Goal: Task Accomplishment & Management: Manage account settings

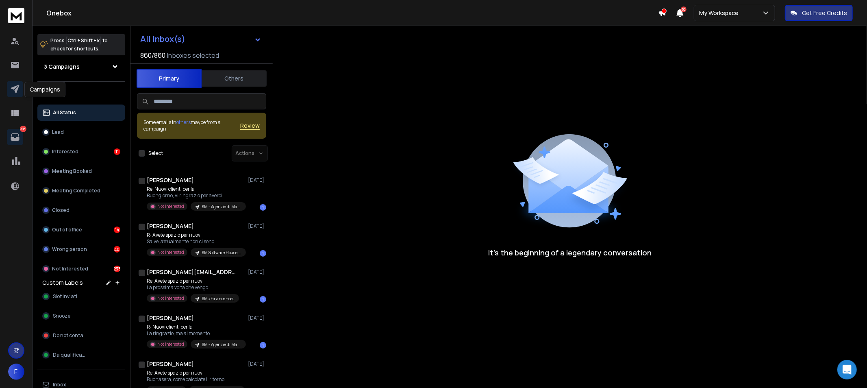
click at [11, 88] on icon at bounding box center [15, 89] width 9 height 9
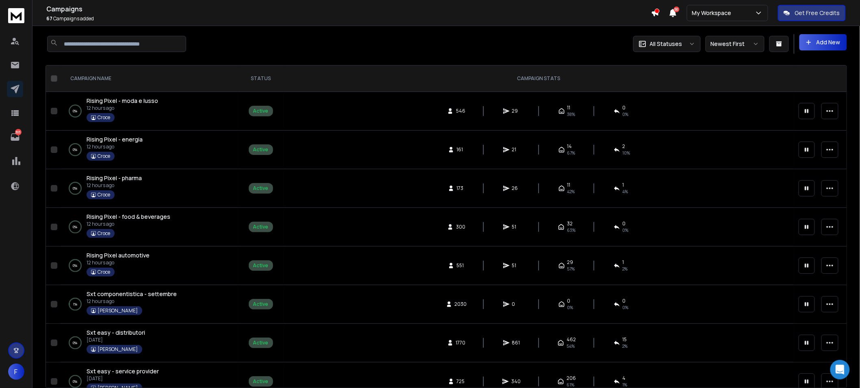
click at [98, 49] on input at bounding box center [116, 44] width 139 height 16
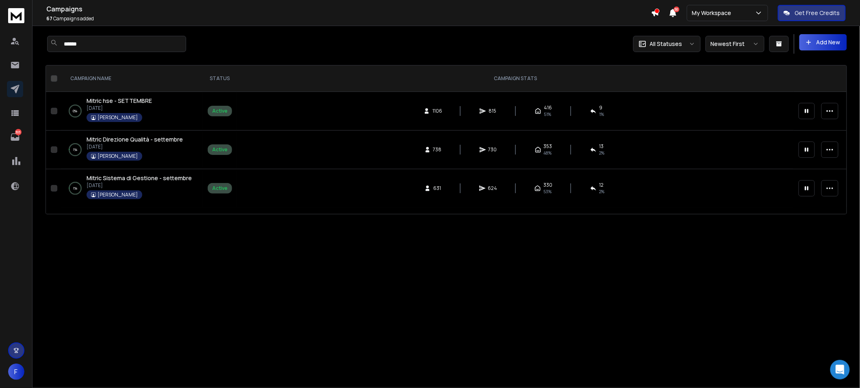
type input "******"
click at [145, 98] on span "Mitric hse - SETTEMBRE" at bounding box center [119, 101] width 65 height 8
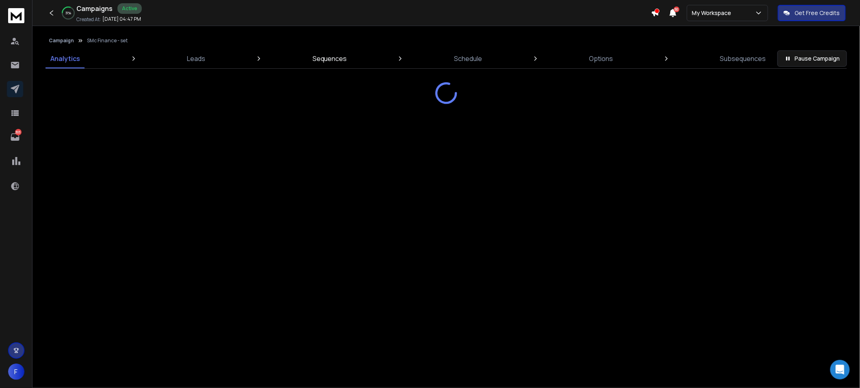
click at [327, 57] on p "Sequences" at bounding box center [330, 59] width 35 height 10
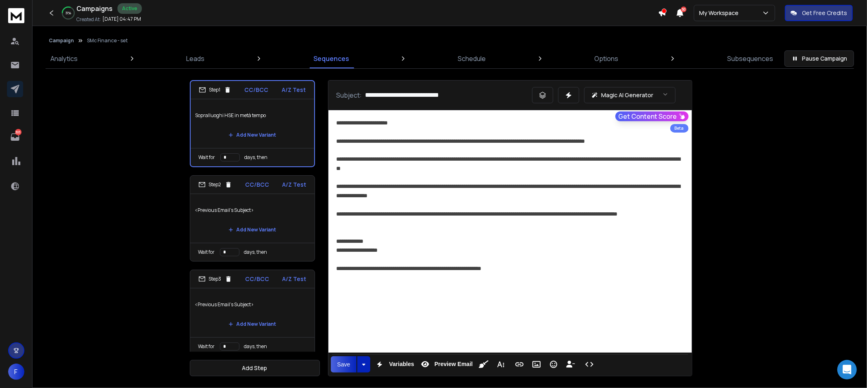
click at [371, 171] on div "**********" at bounding box center [509, 163] width 347 height 18
click at [15, 85] on icon at bounding box center [15, 89] width 10 height 10
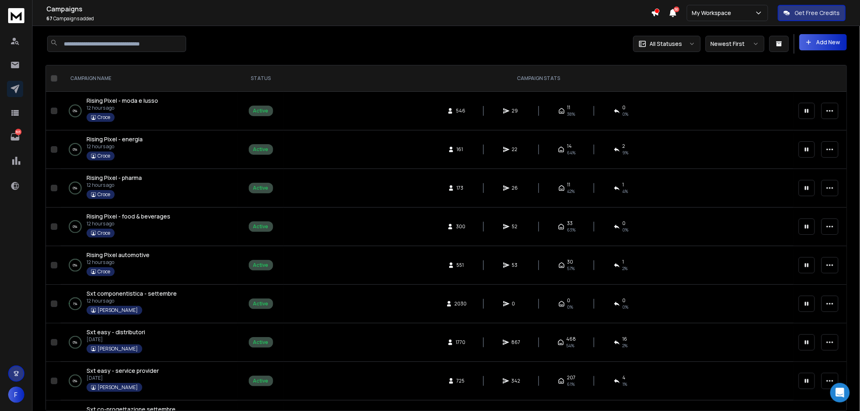
click at [114, 46] on input at bounding box center [116, 44] width 139 height 16
click at [143, 104] on span "Rising Pixel - moda e lusso" at bounding box center [123, 101] width 72 height 8
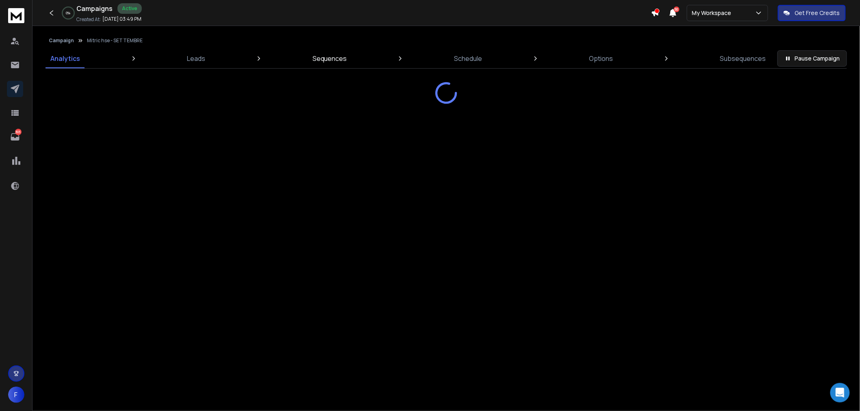
click at [326, 59] on p "Sequences" at bounding box center [330, 59] width 35 height 10
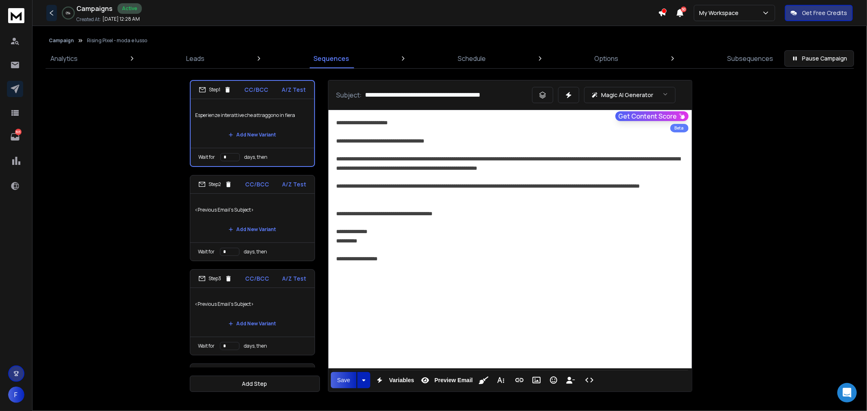
click at [48, 12] on icon at bounding box center [51, 12] width 7 height 7
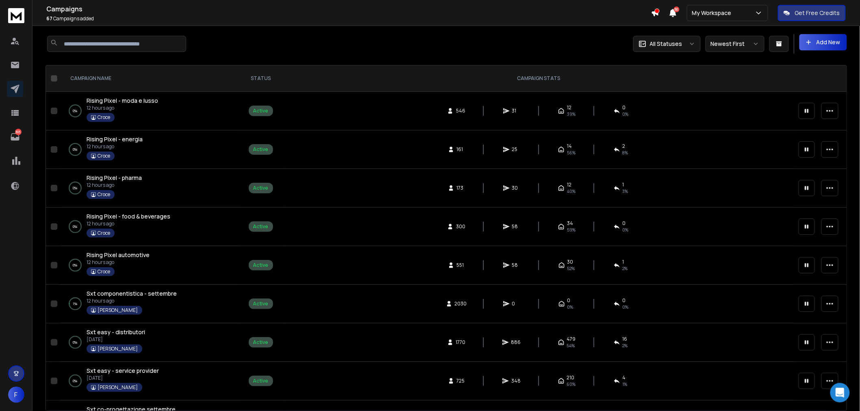
click at [92, 39] on input at bounding box center [116, 44] width 139 height 16
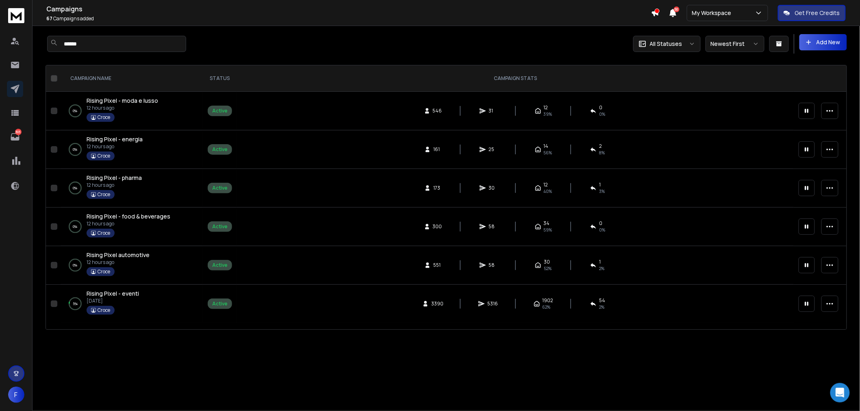
click at [806, 306] on icon at bounding box center [806, 303] width 7 height 7
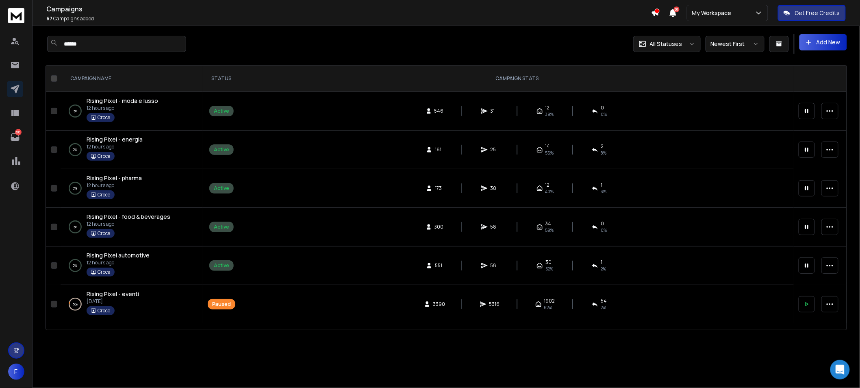
click at [115, 50] on input "******" at bounding box center [116, 44] width 139 height 16
type input "******"
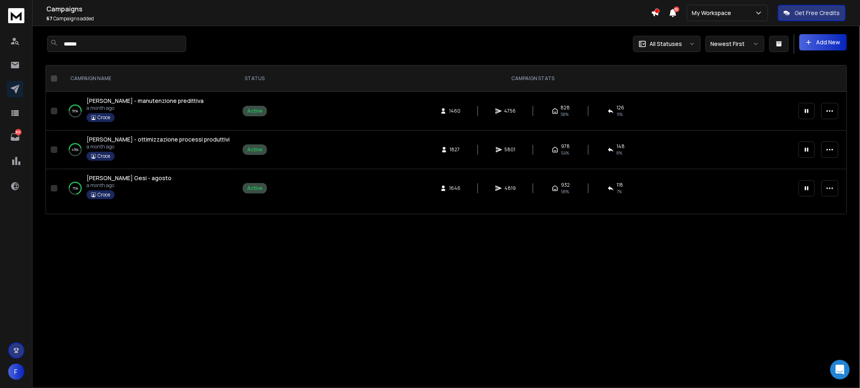
click at [141, 42] on input "******" at bounding box center [116, 44] width 139 height 16
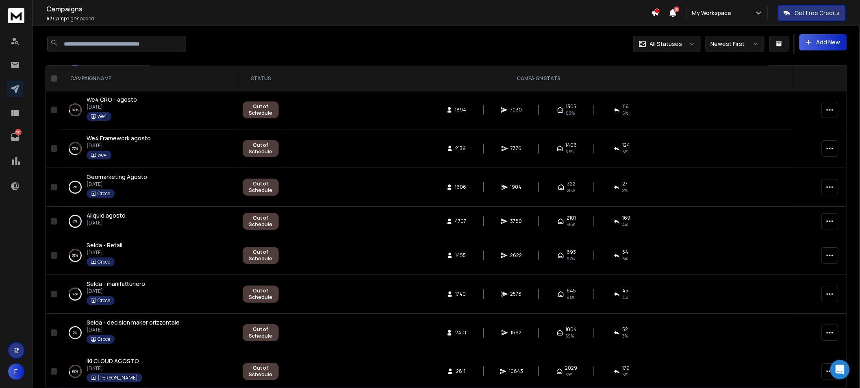
scroll to position [2297, 0]
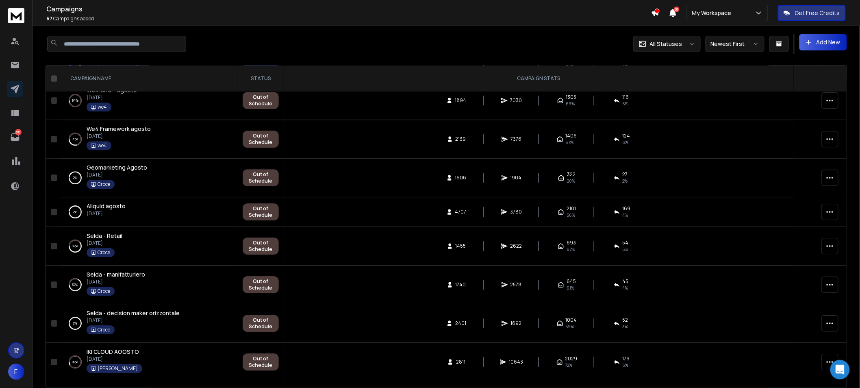
click at [826, 362] on icon "button" at bounding box center [830, 362] width 8 height 8
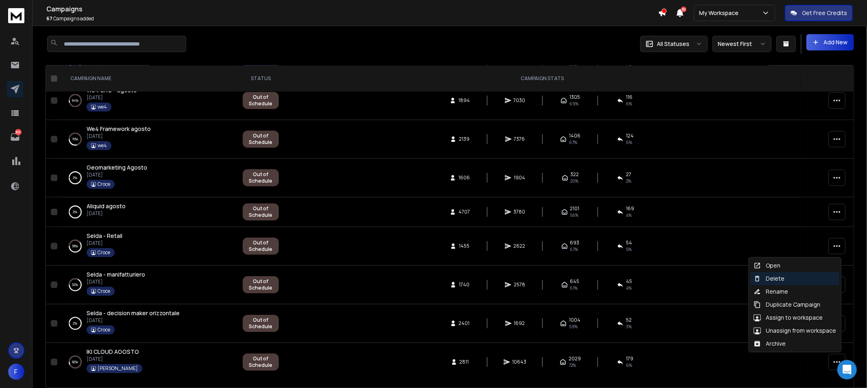
click at [775, 277] on div "Delete" at bounding box center [768, 278] width 31 height 8
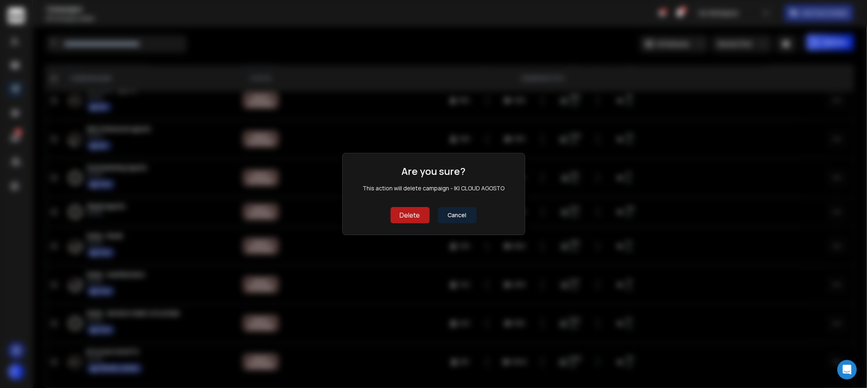
click at [400, 214] on button "Delete" at bounding box center [410, 215] width 39 height 16
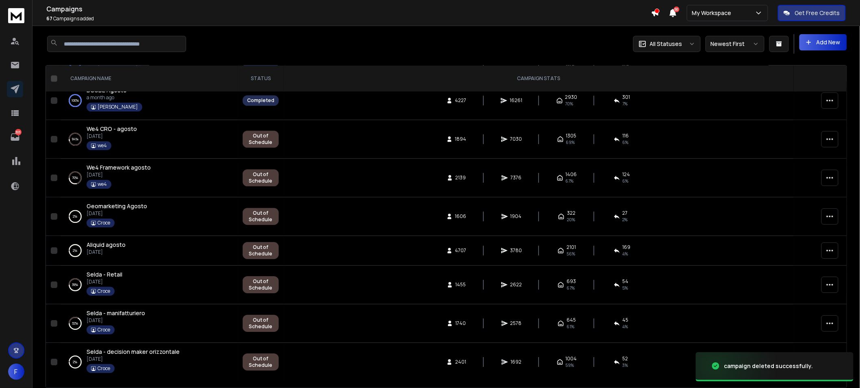
scroll to position [2257, 0]
click at [843, 359] on icon "Notifications (F8)" at bounding box center [844, 361] width 8 height 8
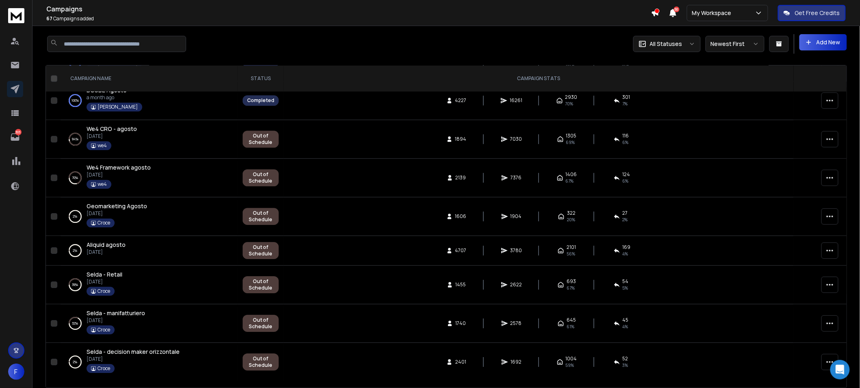
click at [826, 363] on icon "button" at bounding box center [830, 362] width 8 height 8
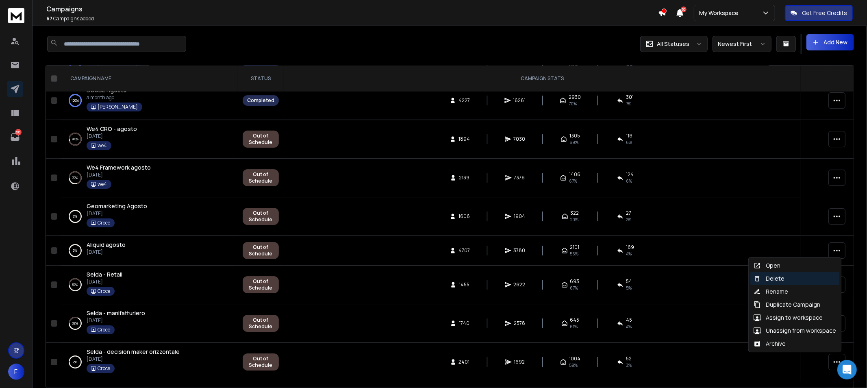
click at [783, 280] on div "Delete" at bounding box center [794, 278] width 89 height 13
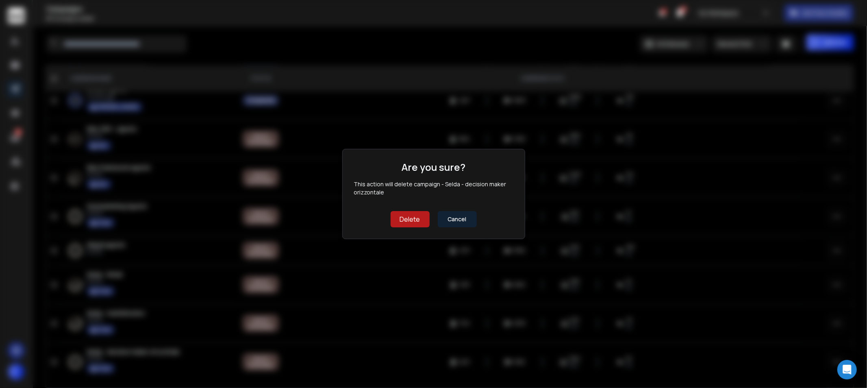
click at [427, 217] on button "Delete" at bounding box center [410, 219] width 39 height 16
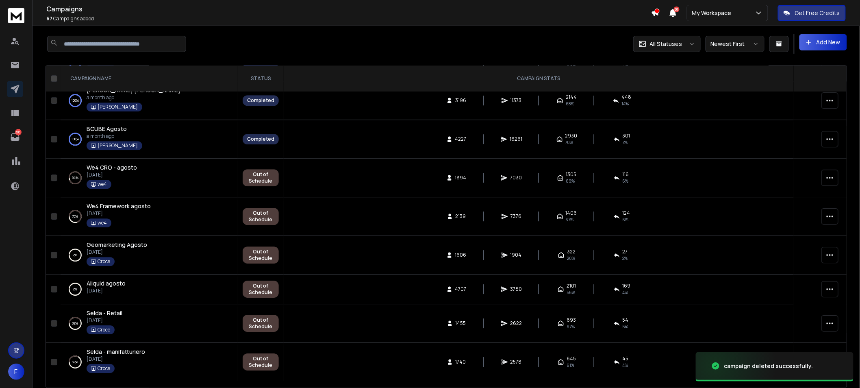
scroll to position [2219, 0]
drag, startPoint x: 846, startPoint y: 364, endPoint x: 838, endPoint y: 363, distance: 8.1
click at [845, 364] on icon "Notifications (F8)" at bounding box center [844, 361] width 8 height 8
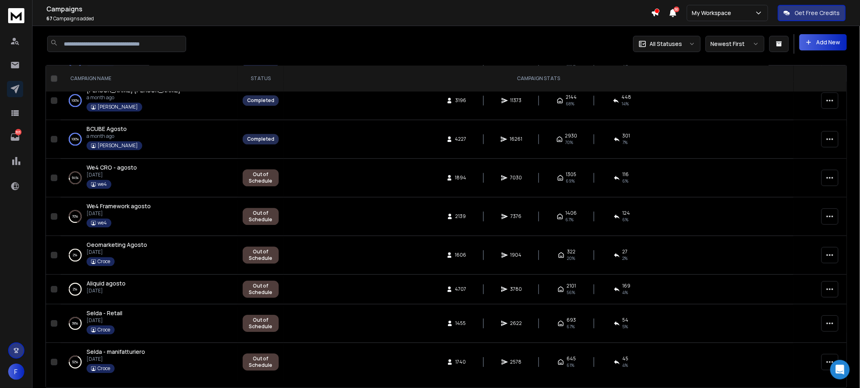
click at [826, 360] on icon "button" at bounding box center [830, 362] width 8 height 8
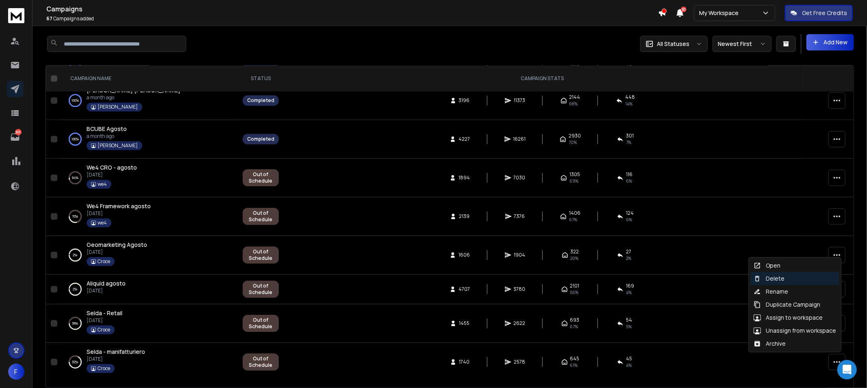
click at [786, 277] on div "Delete" at bounding box center [794, 278] width 89 height 13
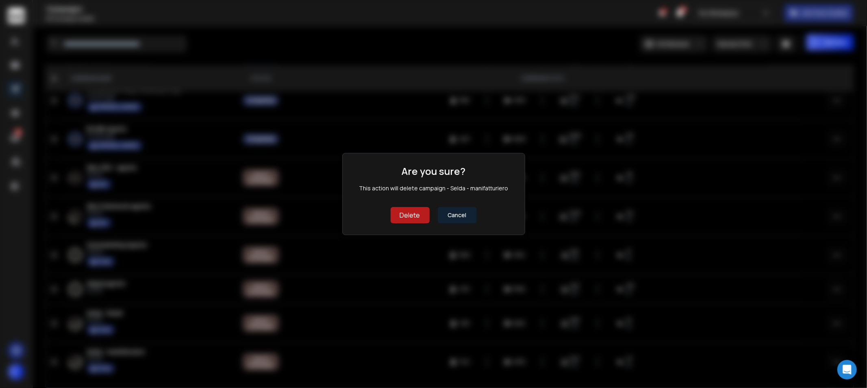
click at [402, 208] on button "Delete" at bounding box center [410, 215] width 39 height 16
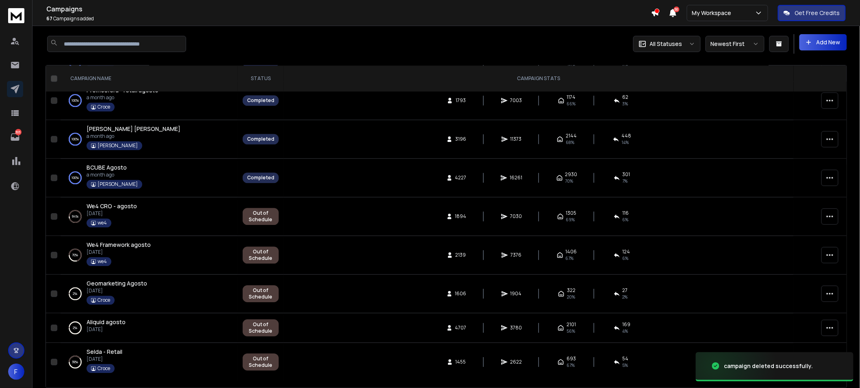
scroll to position [2180, 0]
click at [843, 361] on icon "Notifications (F8)" at bounding box center [844, 361] width 8 height 8
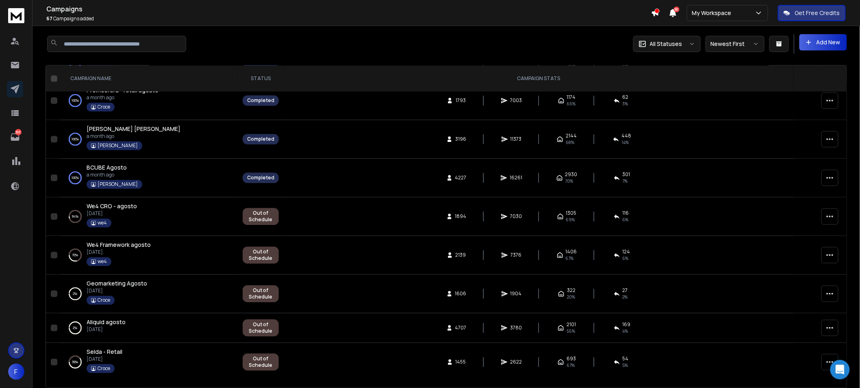
click at [821, 361] on button "button" at bounding box center [829, 362] width 17 height 16
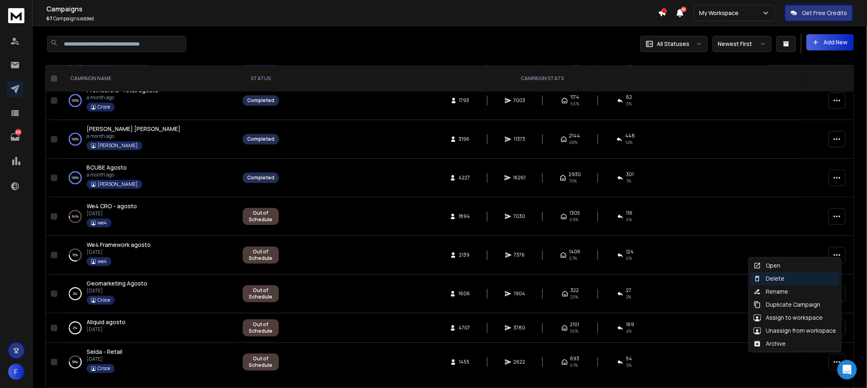
click at [781, 277] on div "Delete" at bounding box center [768, 278] width 31 height 8
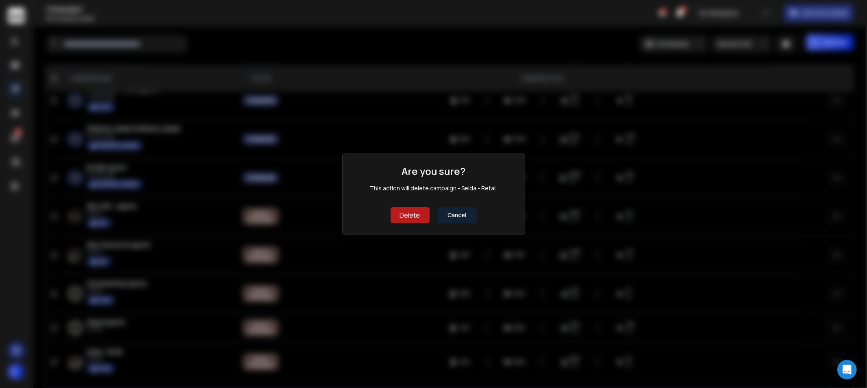
click at [420, 212] on button "Delete" at bounding box center [410, 215] width 39 height 16
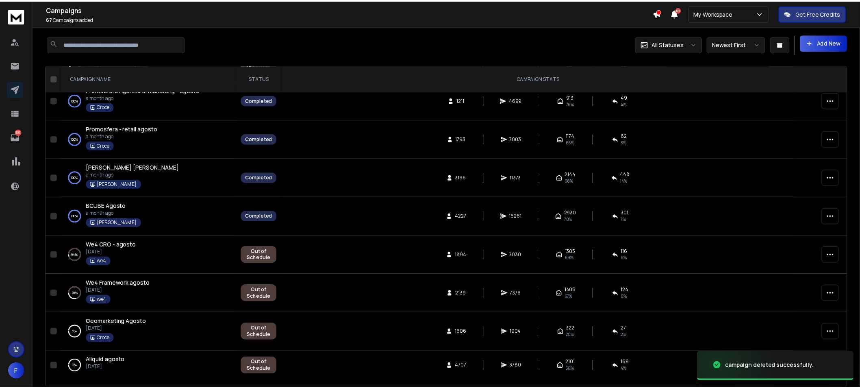
scroll to position [2142, 0]
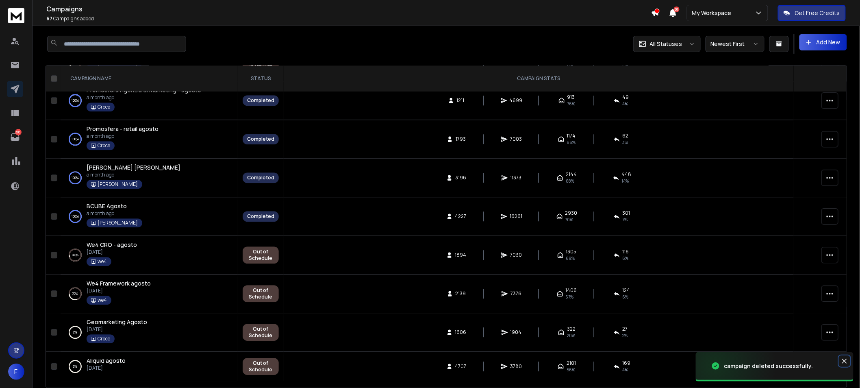
click at [844, 360] on icon "Notifications (F8)" at bounding box center [844, 361] width 4 height 4
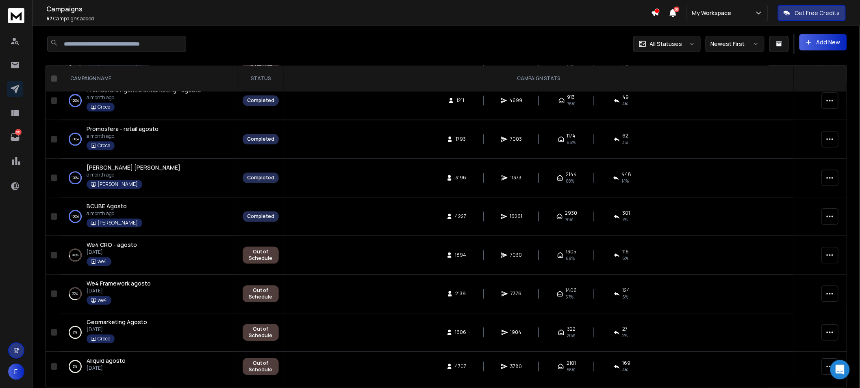
click at [826, 367] on icon "button" at bounding box center [830, 366] width 8 height 8
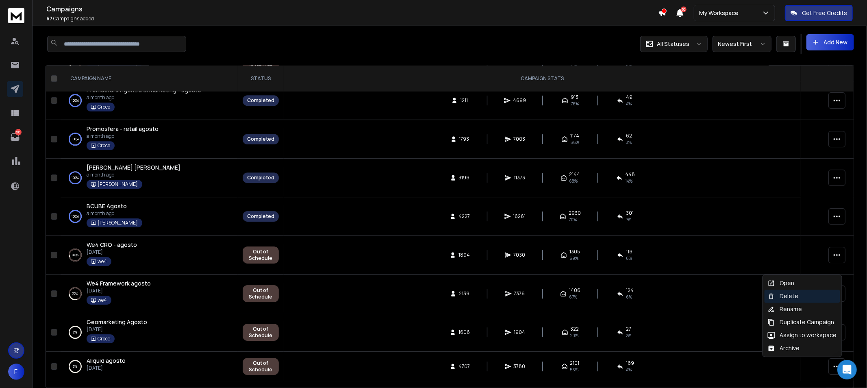
click at [798, 296] on div "Delete" at bounding box center [802, 296] width 76 height 13
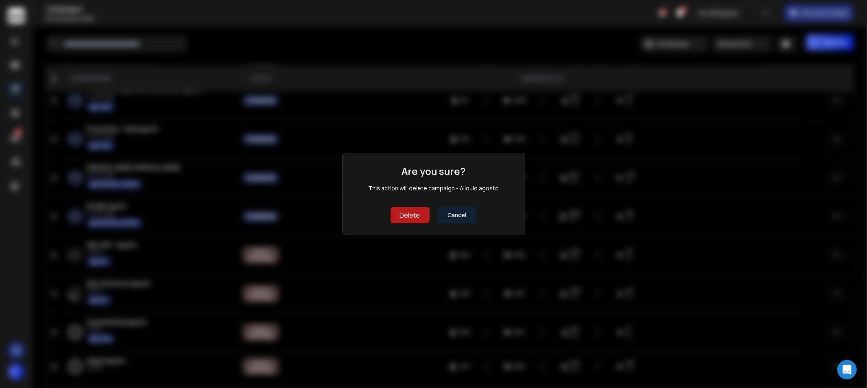
click at [415, 212] on button "Delete" at bounding box center [410, 215] width 39 height 16
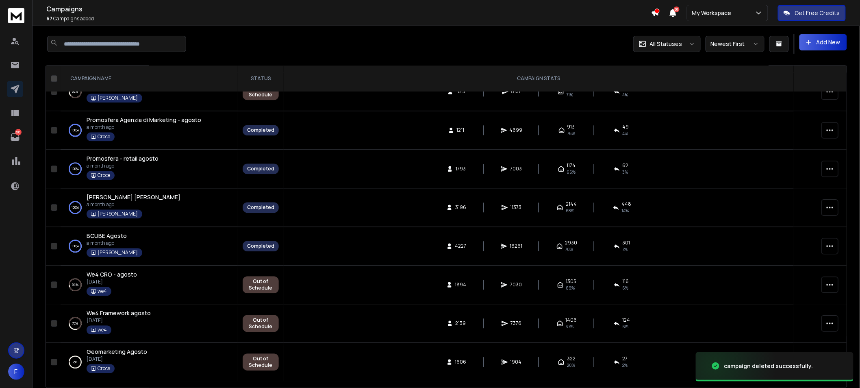
scroll to position [2112, 0]
click at [846, 362] on icon "Notifications (F8)" at bounding box center [844, 361] width 4 height 4
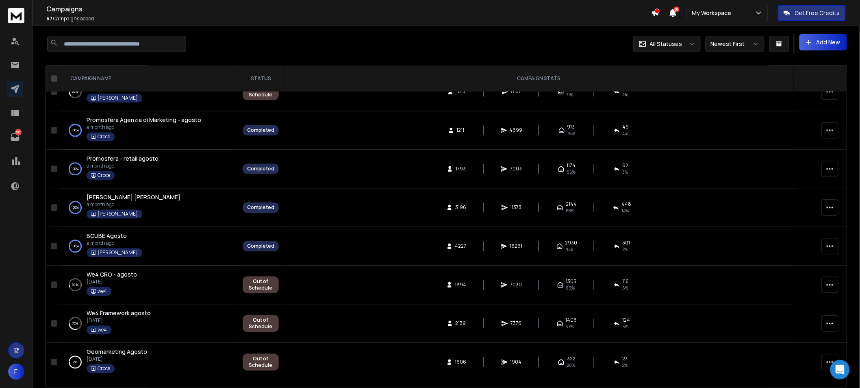
click at [824, 327] on button "button" at bounding box center [829, 323] width 17 height 16
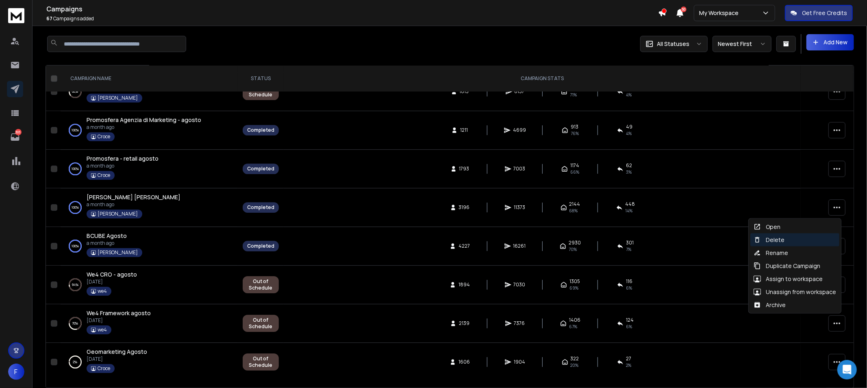
click at [784, 234] on div "Delete" at bounding box center [794, 239] width 89 height 13
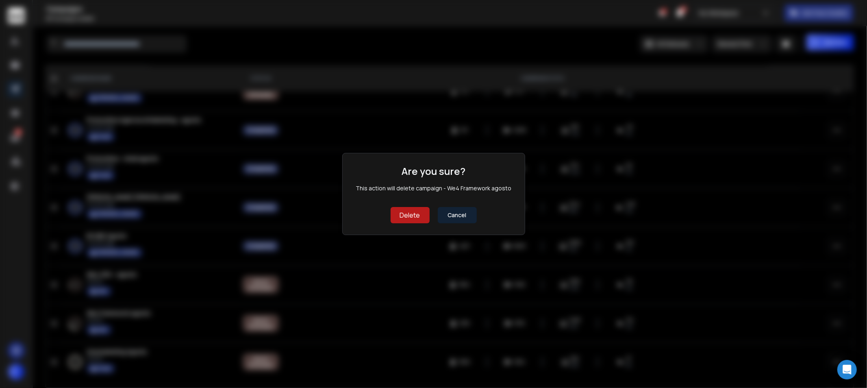
click at [424, 211] on button "Delete" at bounding box center [410, 215] width 39 height 16
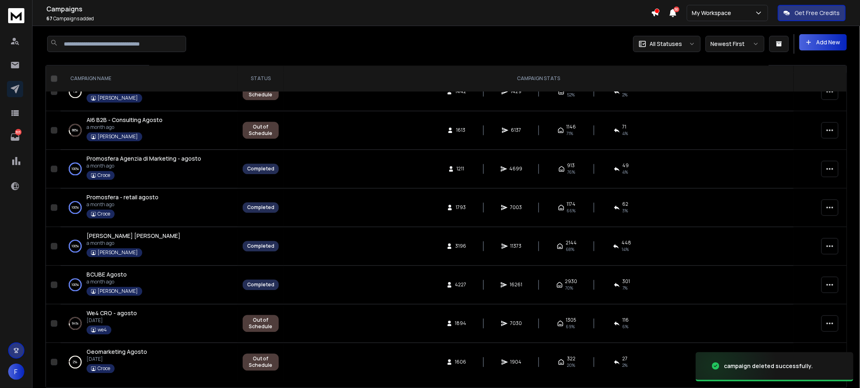
scroll to position [2073, 0]
click at [826, 323] on icon "button" at bounding box center [830, 323] width 8 height 8
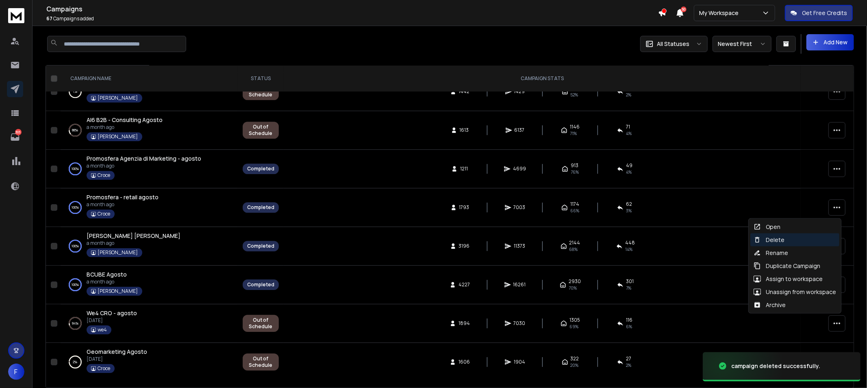
click at [779, 241] on div "Delete" at bounding box center [768, 240] width 31 height 8
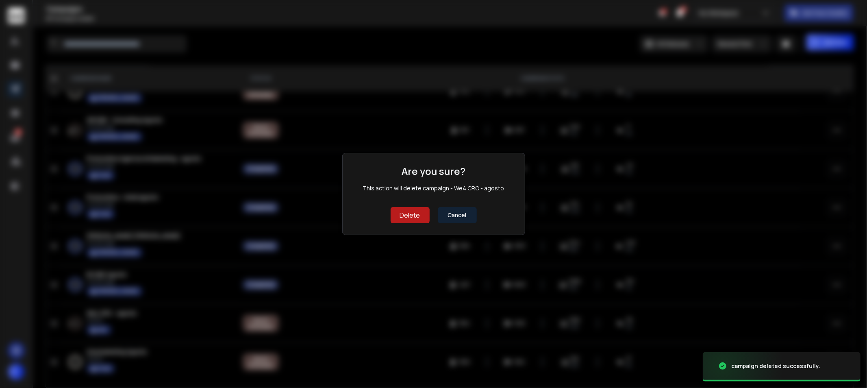
click at [422, 216] on button "Delete" at bounding box center [410, 215] width 39 height 16
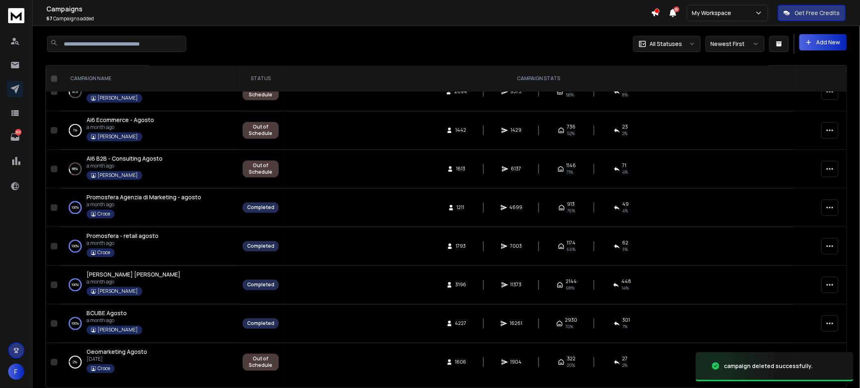
click at [826, 280] on icon "button" at bounding box center [830, 284] width 8 height 8
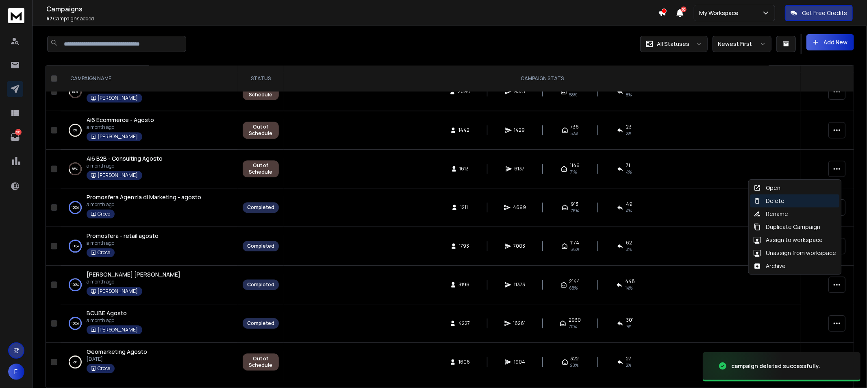
click at [789, 198] on div "Delete" at bounding box center [794, 200] width 89 height 13
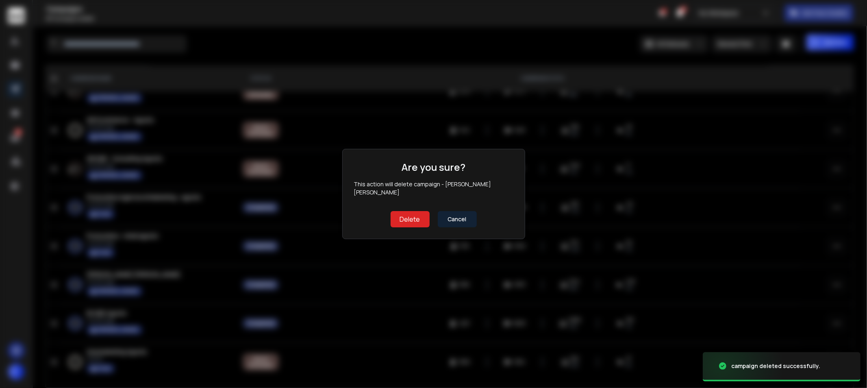
click at [470, 215] on button "Cancel" at bounding box center [457, 219] width 39 height 16
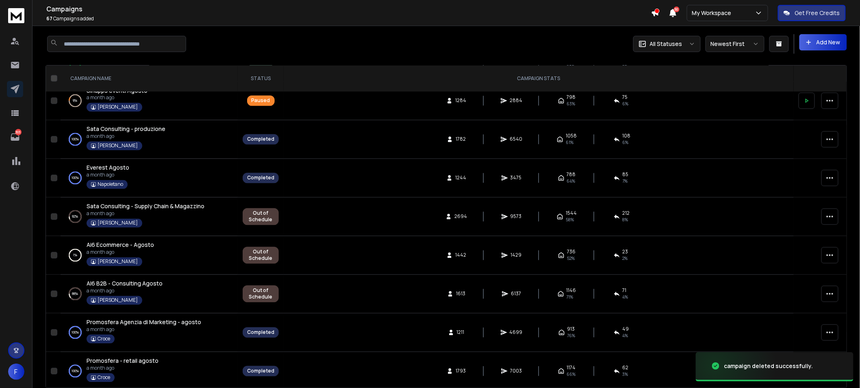
scroll to position [1899, 0]
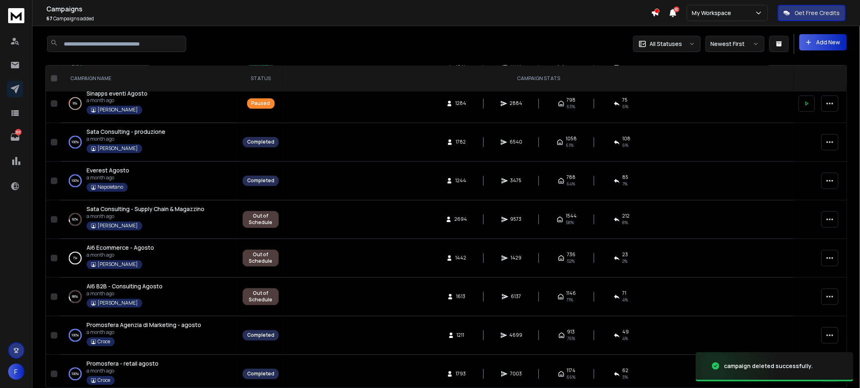
click at [827, 220] on icon "button" at bounding box center [830, 220] width 7 height 2
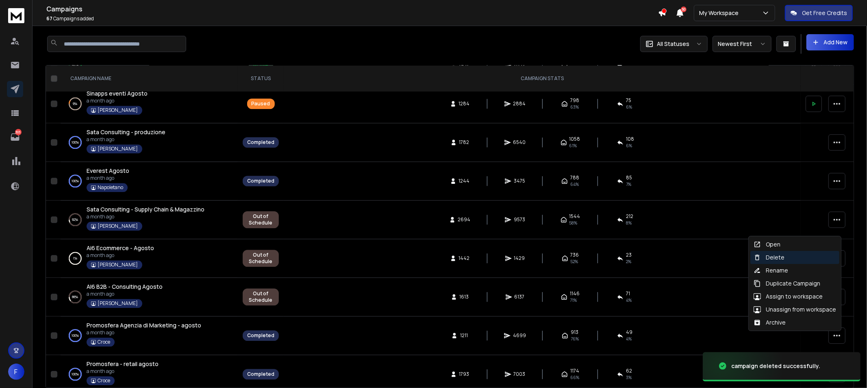
click at [781, 258] on div "Delete" at bounding box center [768, 257] width 31 height 8
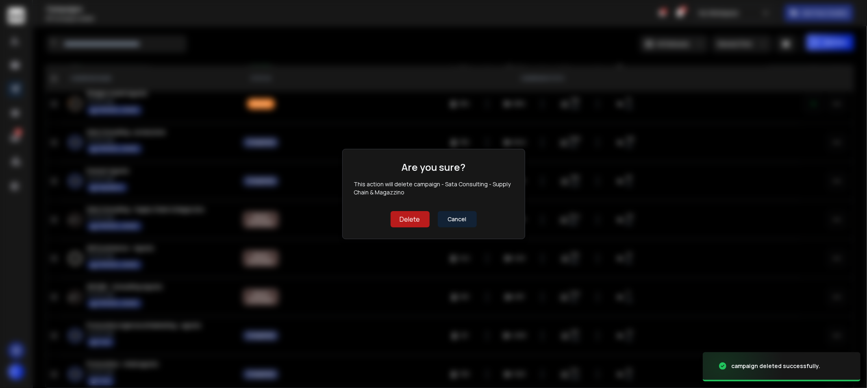
click at [411, 224] on button "Delete" at bounding box center [410, 219] width 39 height 16
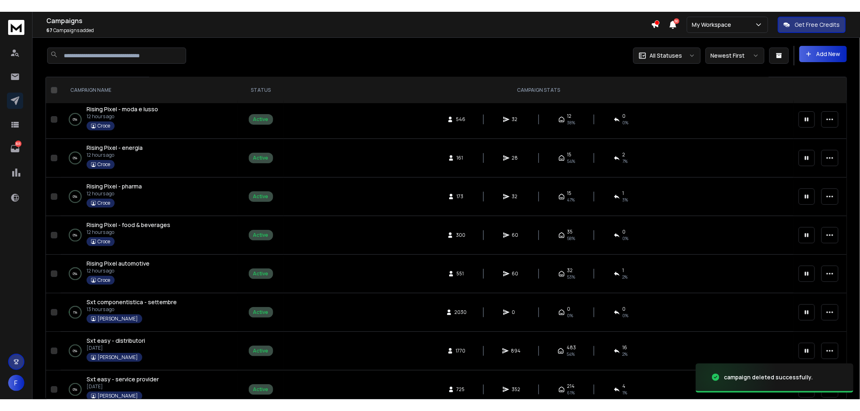
scroll to position [0, 0]
